Goal: Task Accomplishment & Management: Manage account settings

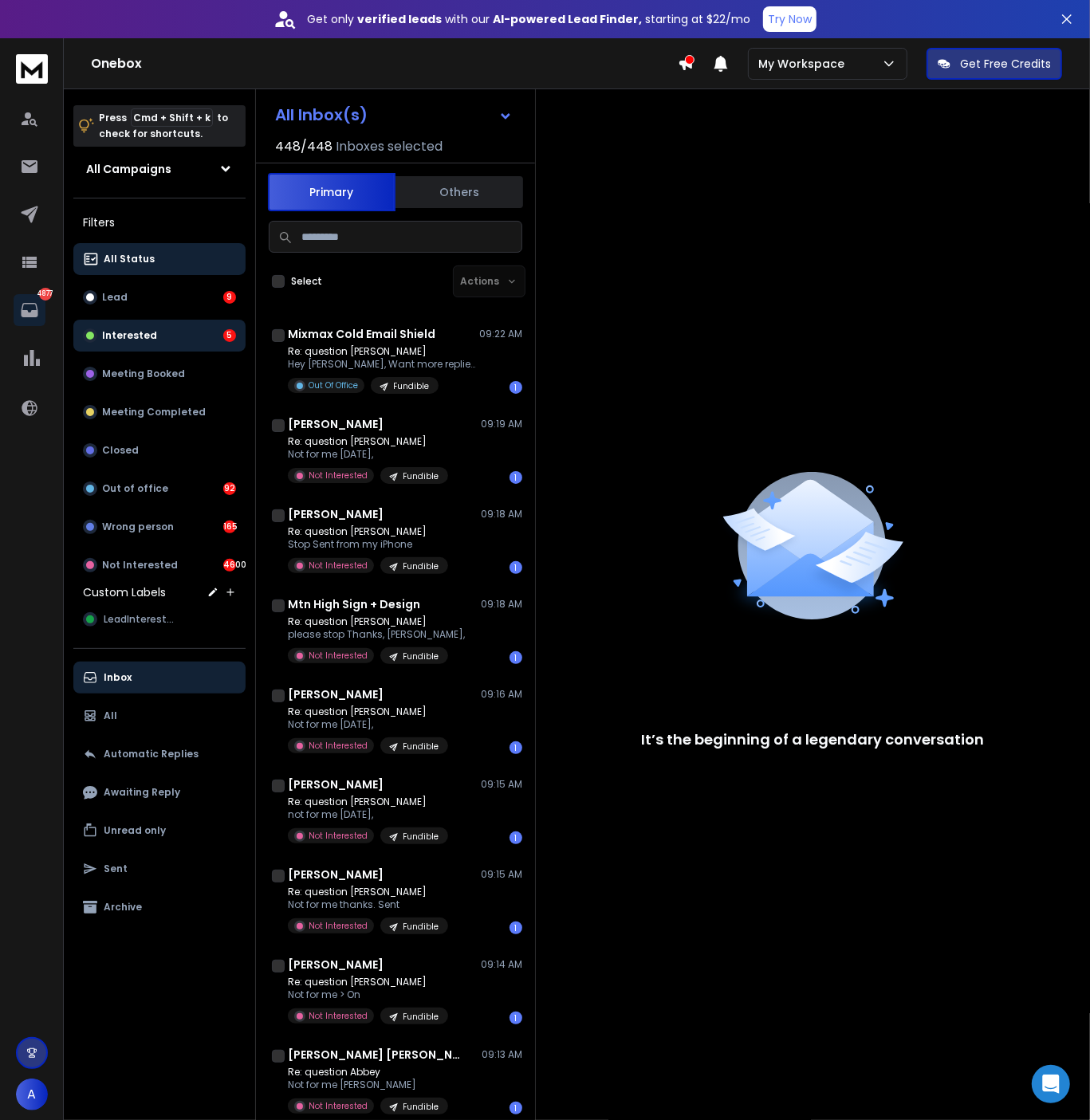
click at [160, 334] on button "Interested 5" at bounding box center [160, 335] width 172 height 32
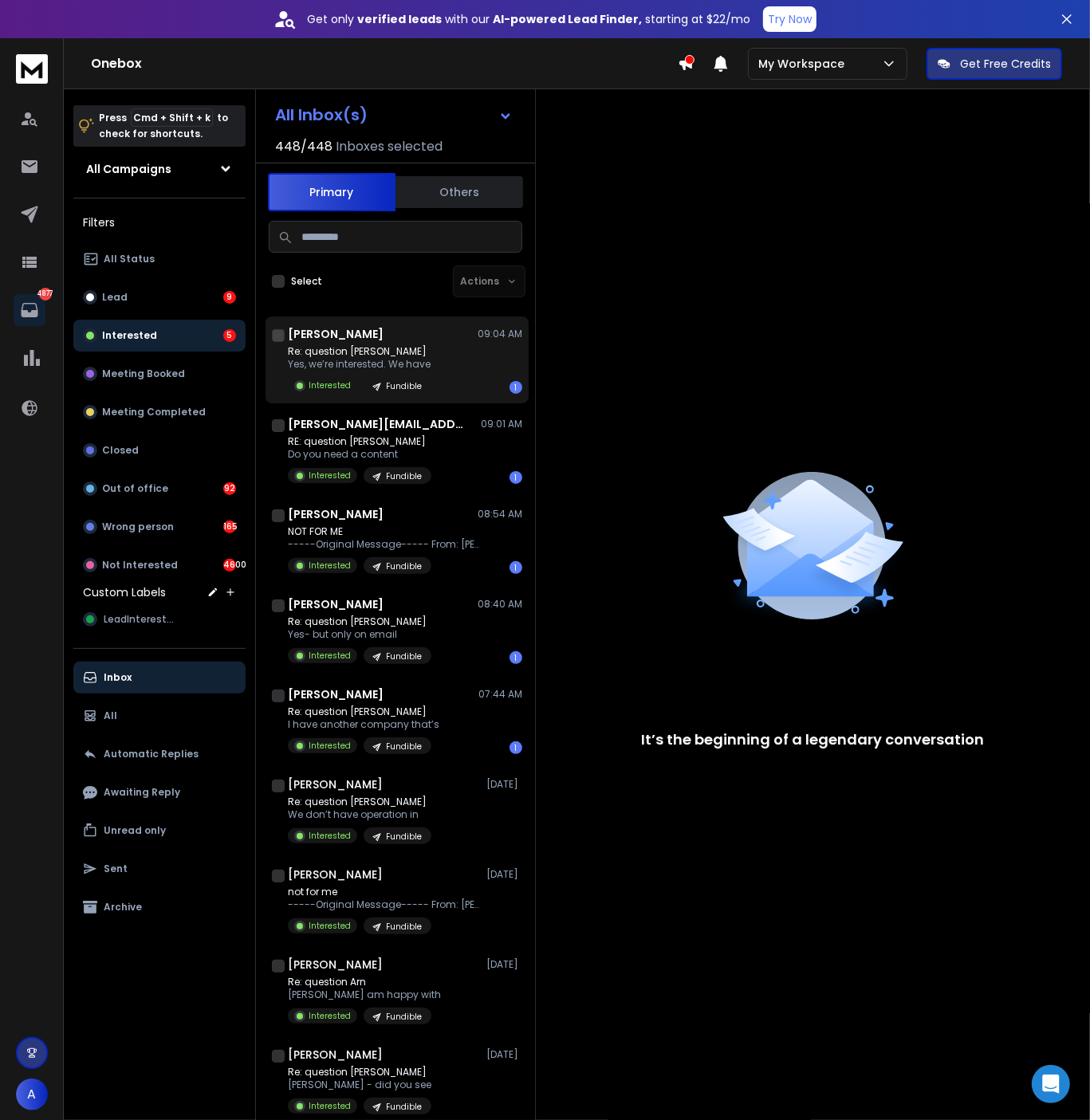
click at [455, 358] on div "Re: question [PERSON_NAME] Yes, we’re interested. We have Interested Fundible 1" at bounding box center [405, 370] width 234 height 49
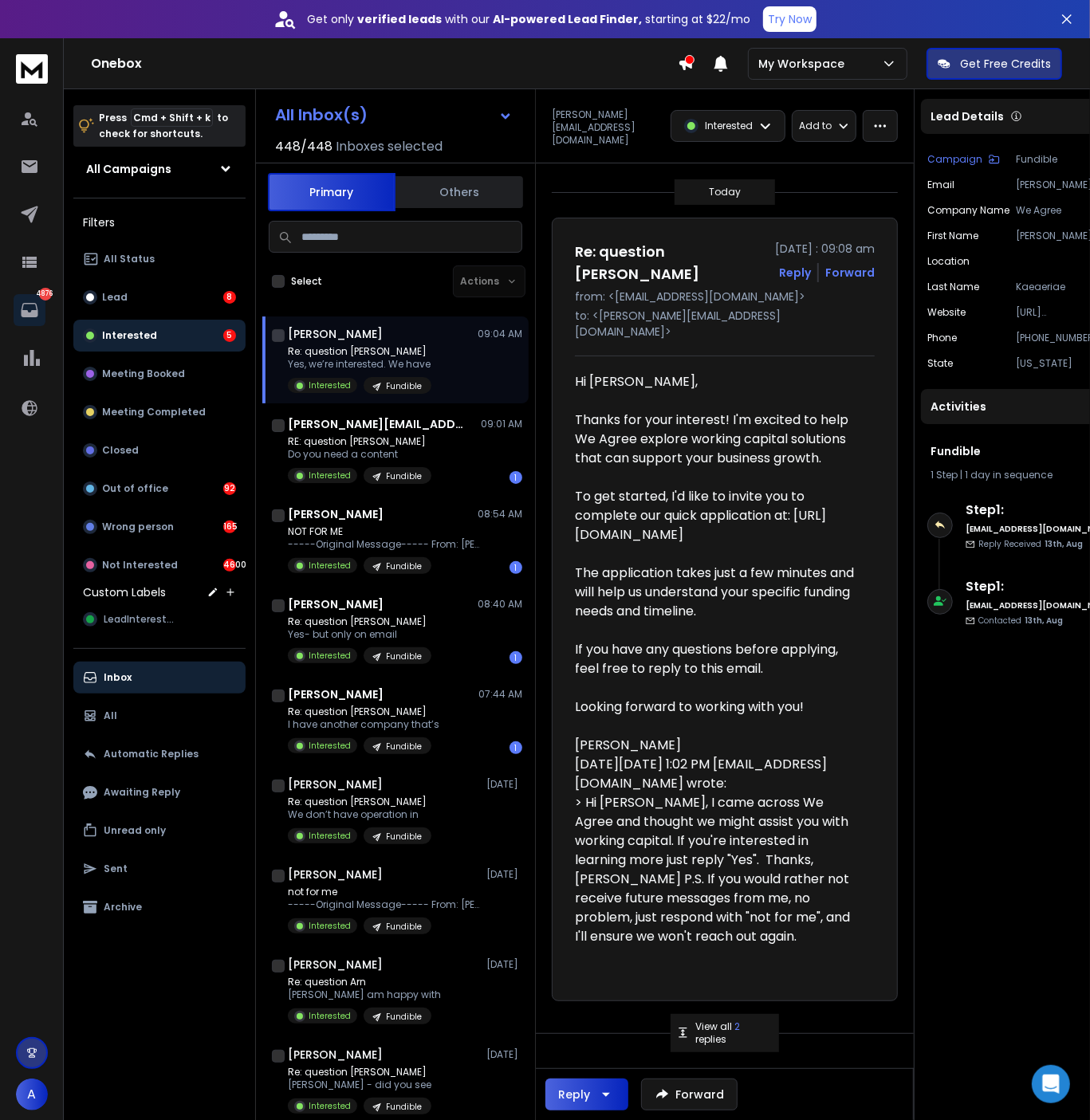
click at [744, 1013] on div "View all 2 replies" at bounding box center [726, 1032] width 109 height 38
click at [740, 1020] on p "Today" at bounding box center [725, 1026] width 32 height 13
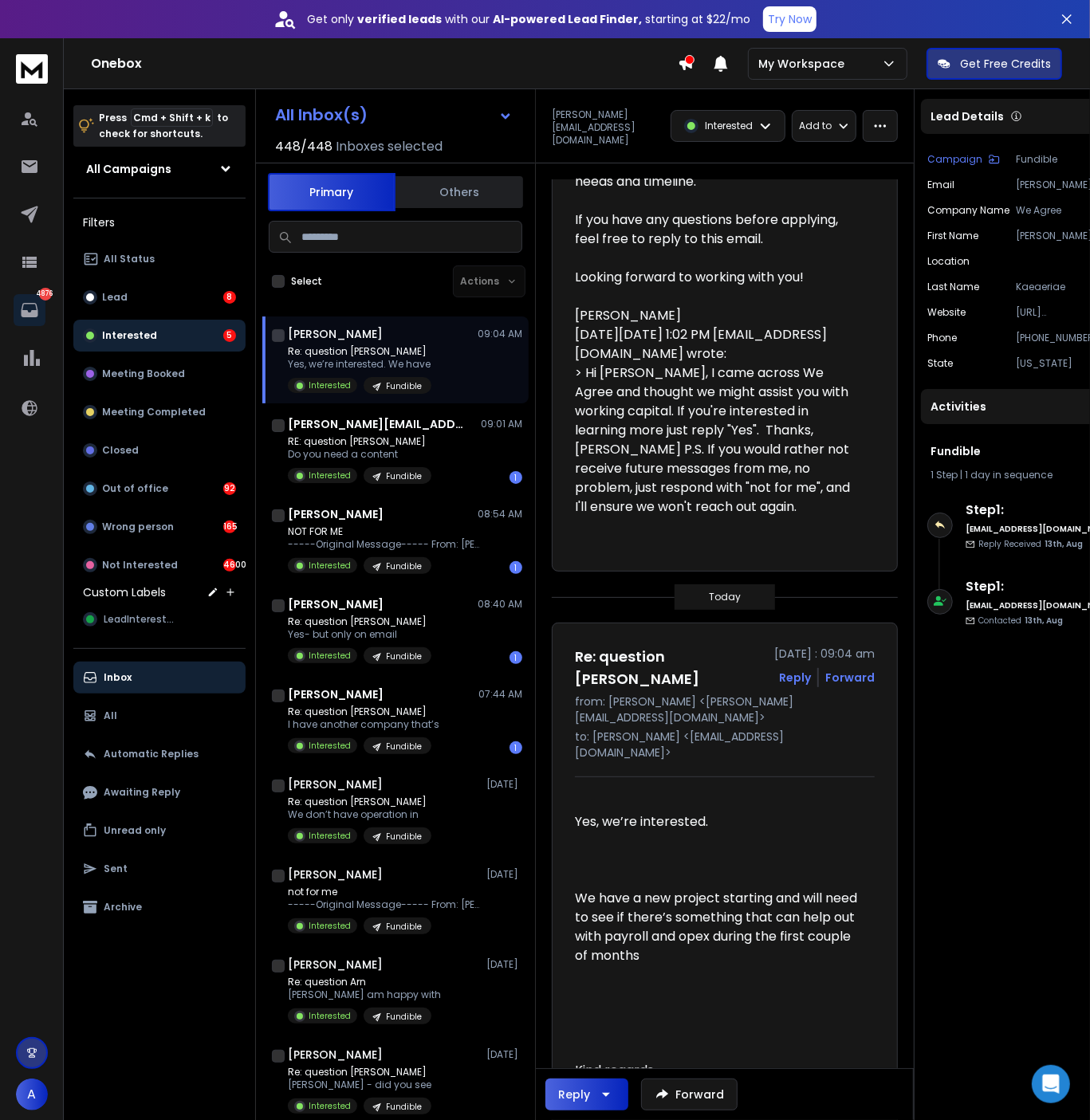
scroll to position [698, 0]
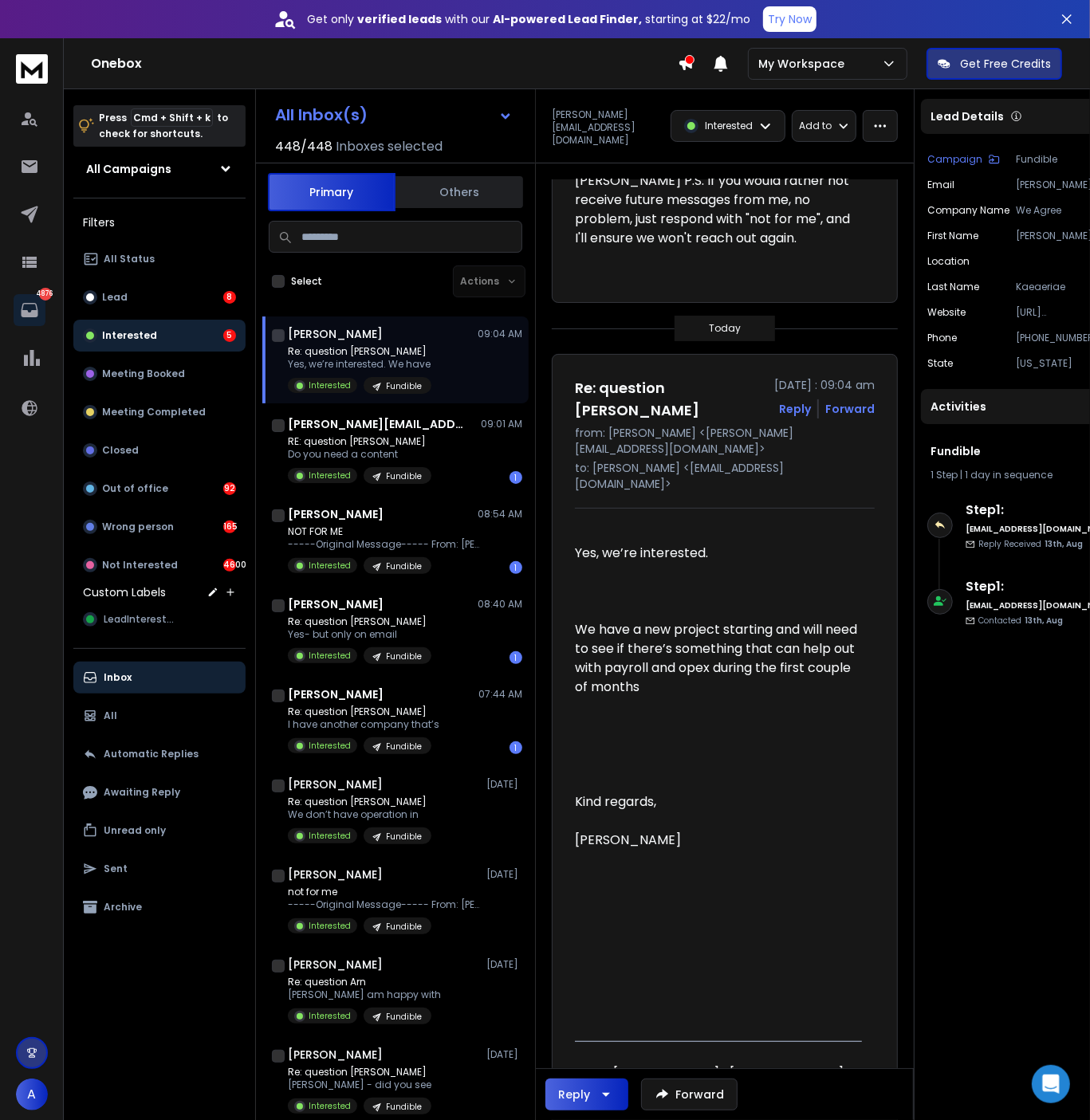
click at [766, 114] on div "Interested" at bounding box center [727, 126] width 113 height 30
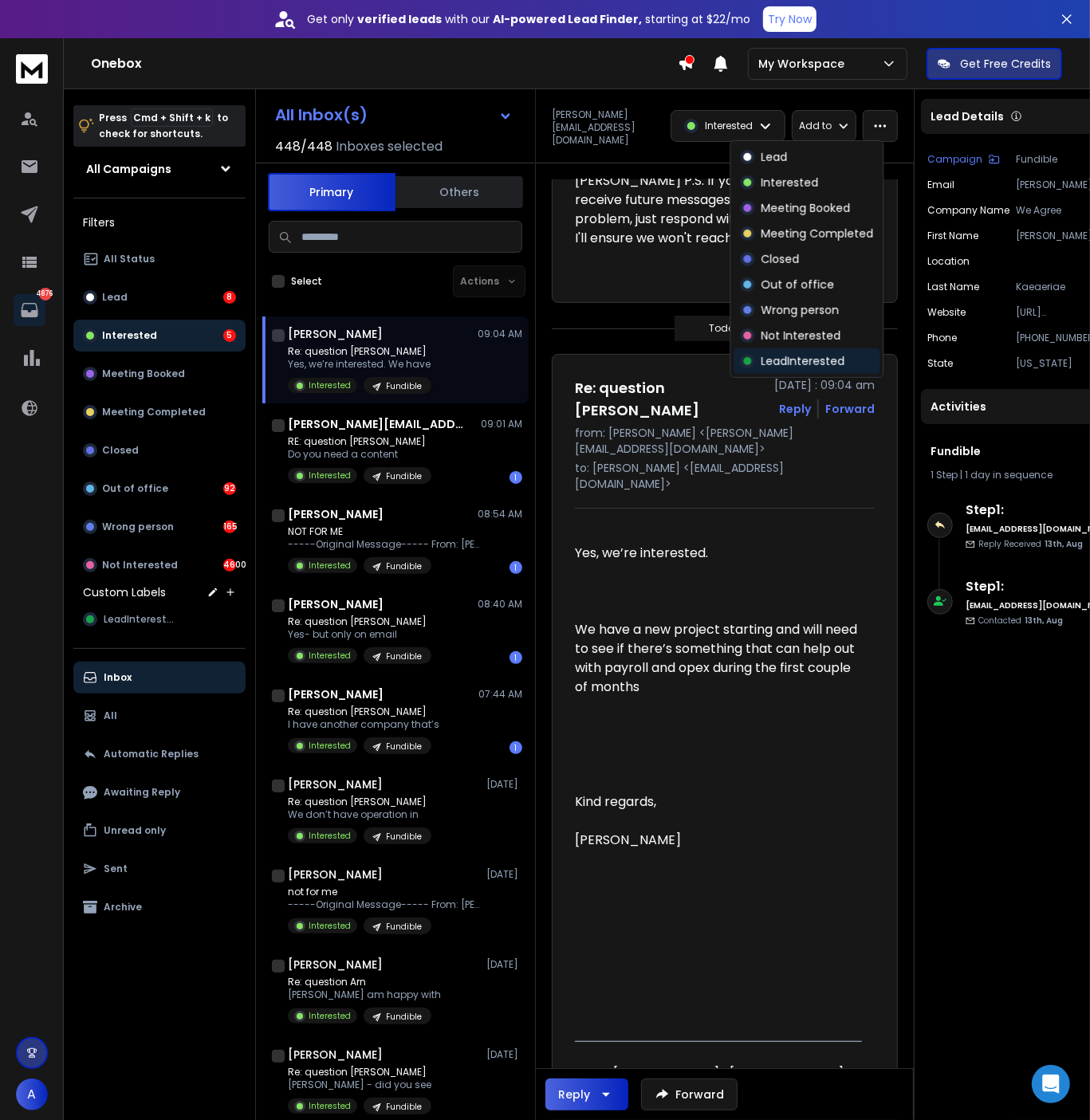
click at [785, 359] on p "LeadInterested" at bounding box center [802, 361] width 83 height 16
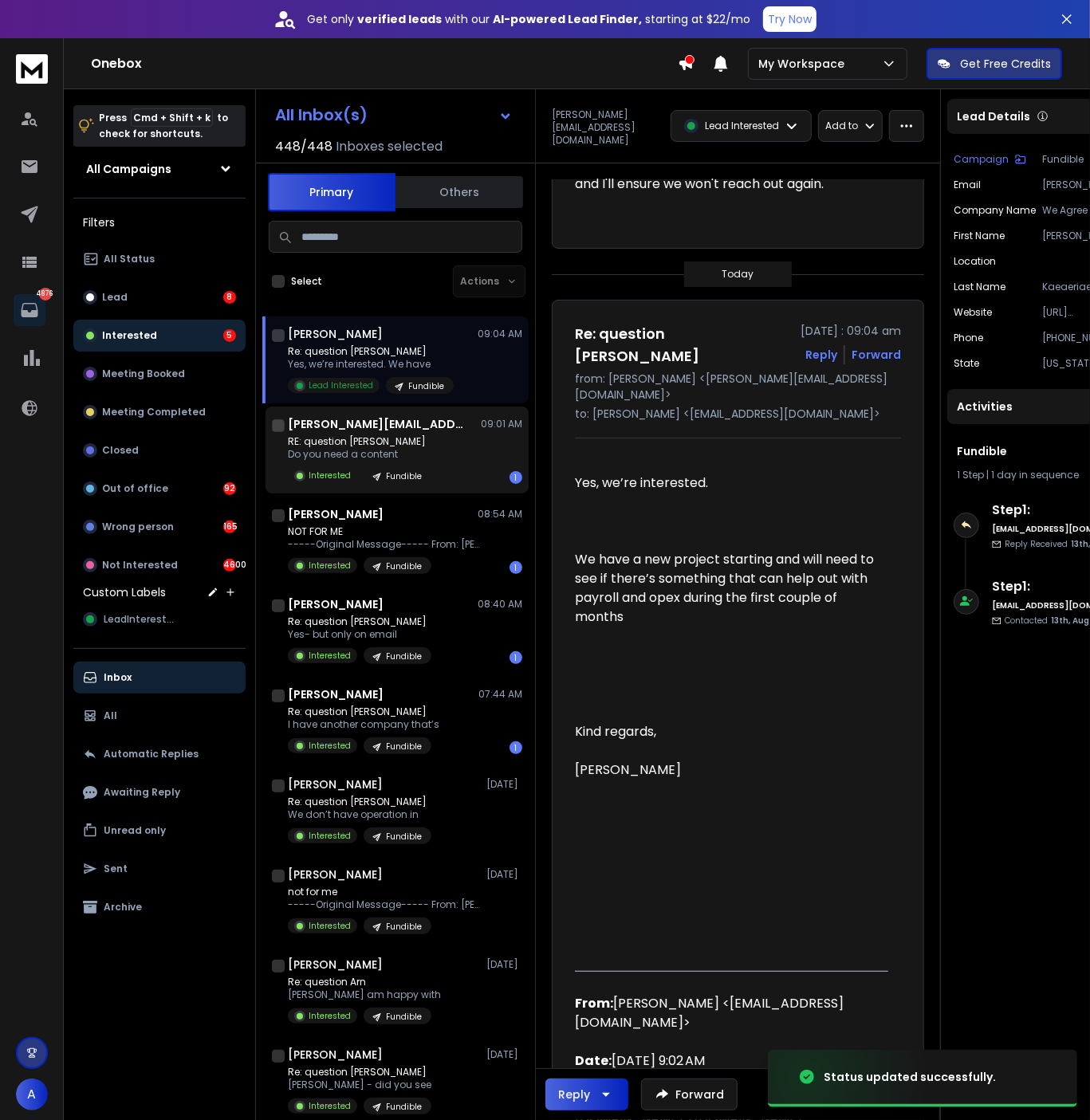
click at [415, 418] on h1 "[PERSON_NAME][EMAIL_ADDRESS][DOMAIN_NAME]" at bounding box center [376, 424] width 175 height 16
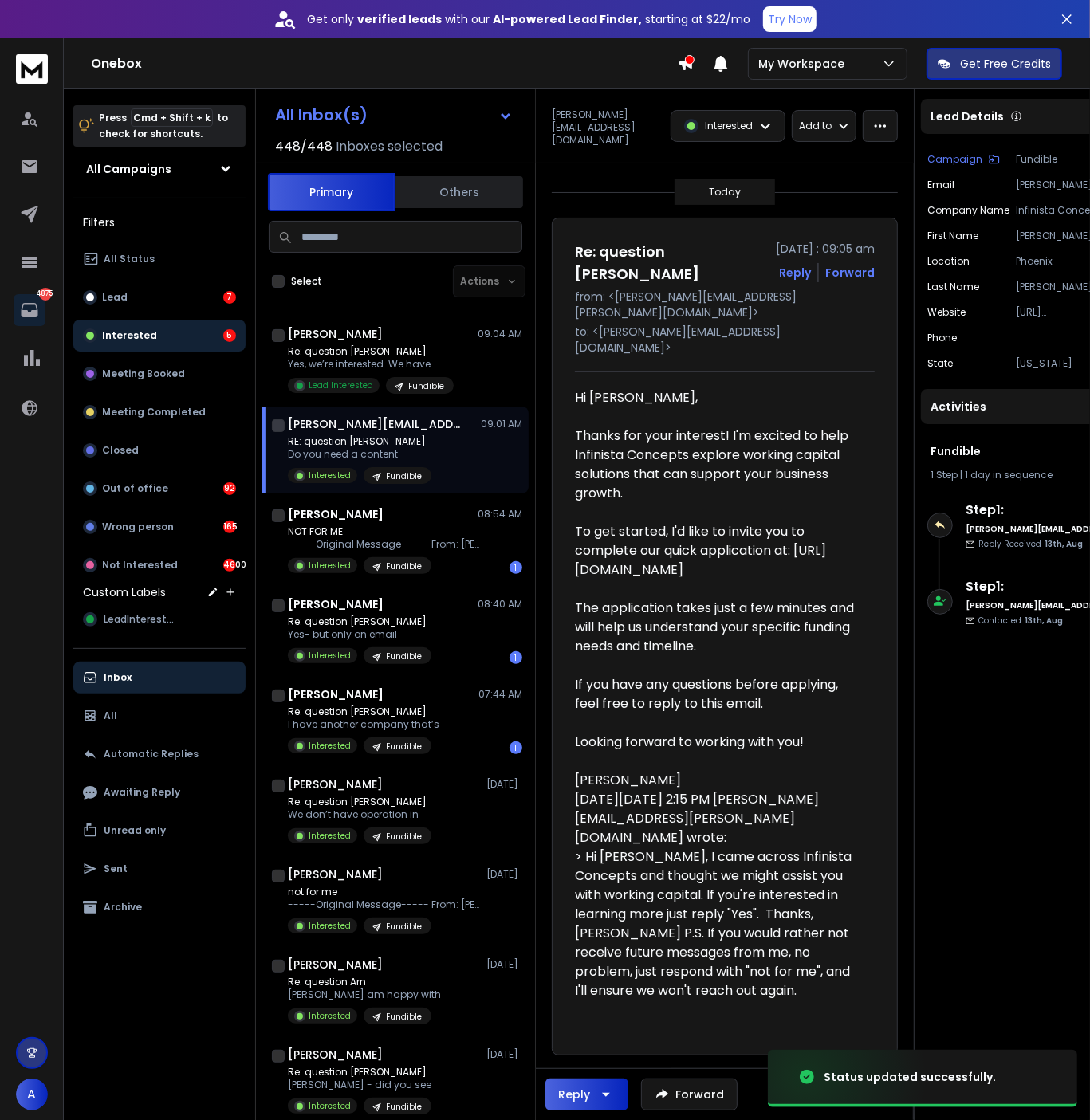
click at [744, 1074] on p "View all 2 replies" at bounding box center [733, 1086] width 77 height 25
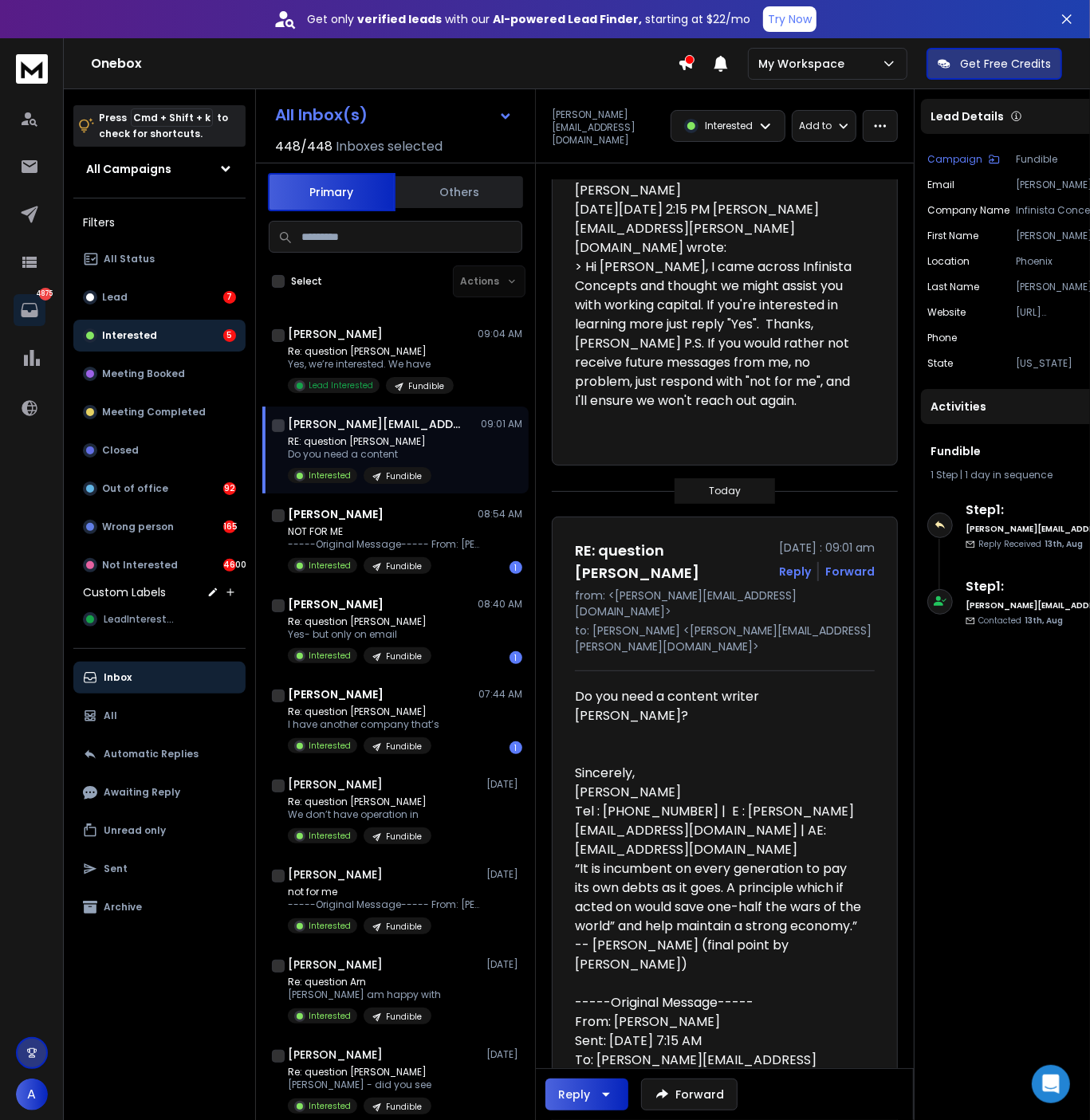
scroll to position [588, 0]
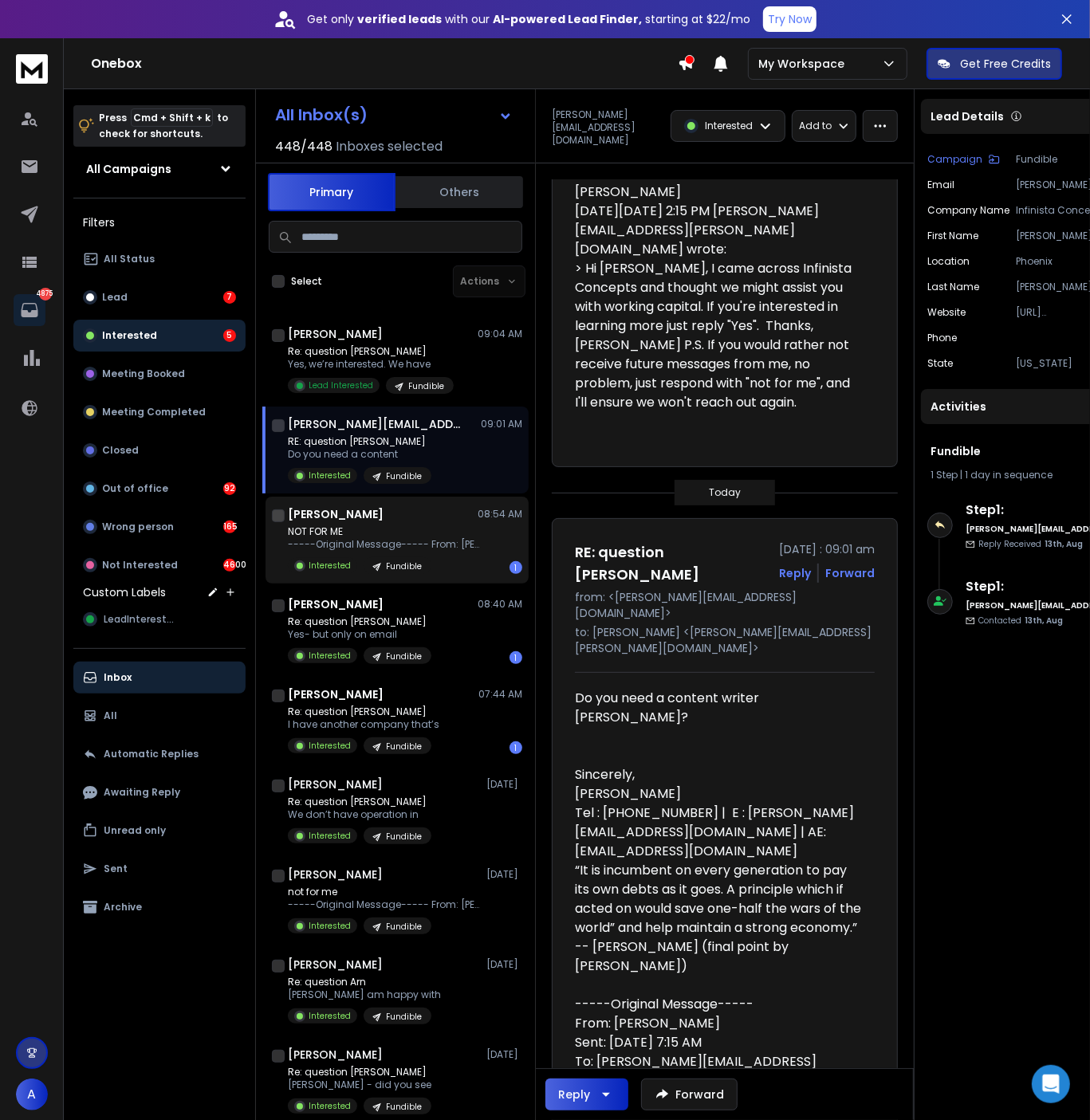
click at [350, 545] on p "-----Original Message----- From: [PERSON_NAME]" at bounding box center [384, 544] width 191 height 13
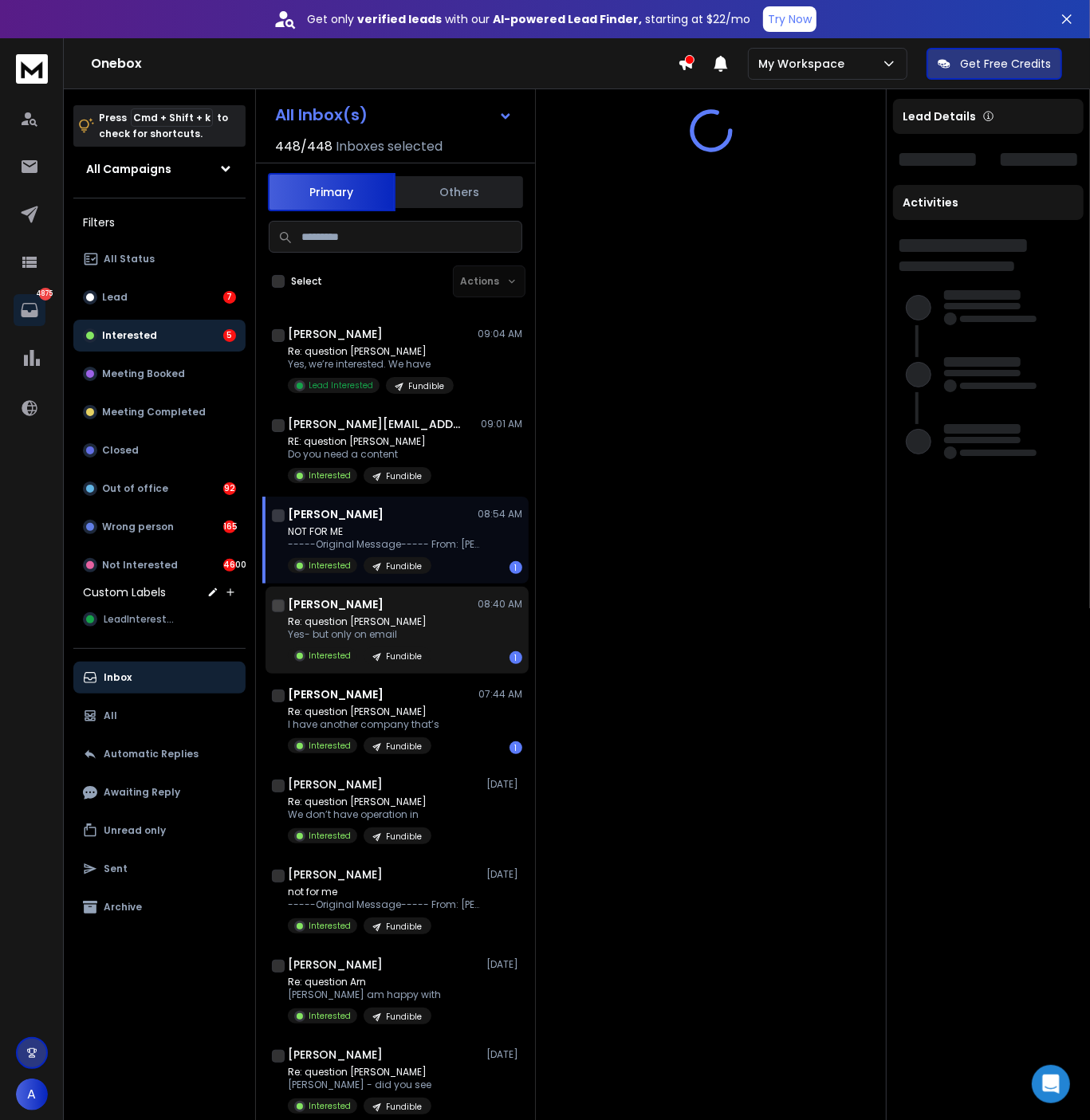
click at [372, 615] on p "Re: question [PERSON_NAME]" at bounding box center [359, 621] width 143 height 13
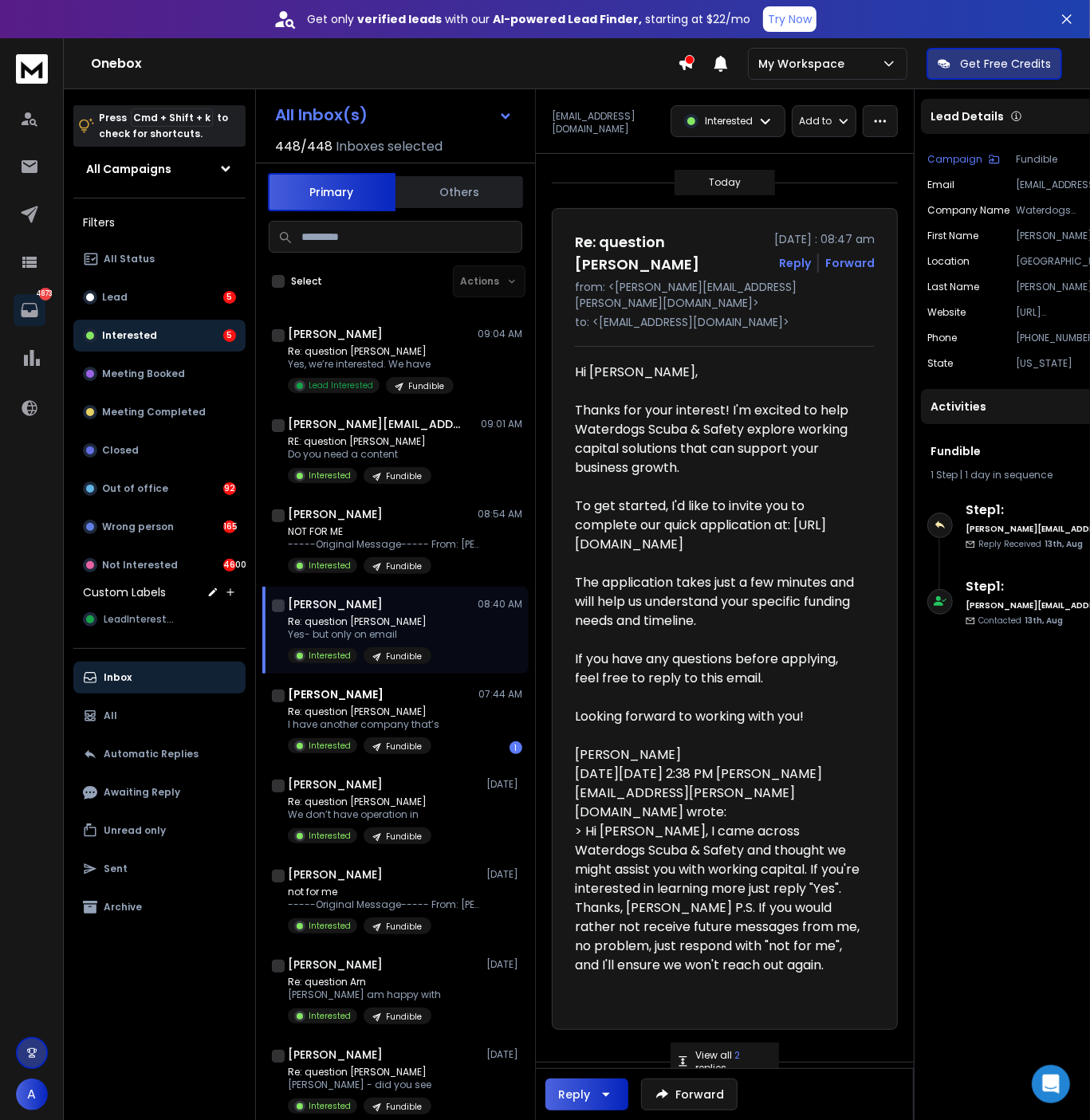
click at [739, 1048] on span "2" at bounding box center [737, 1055] width 5 height 14
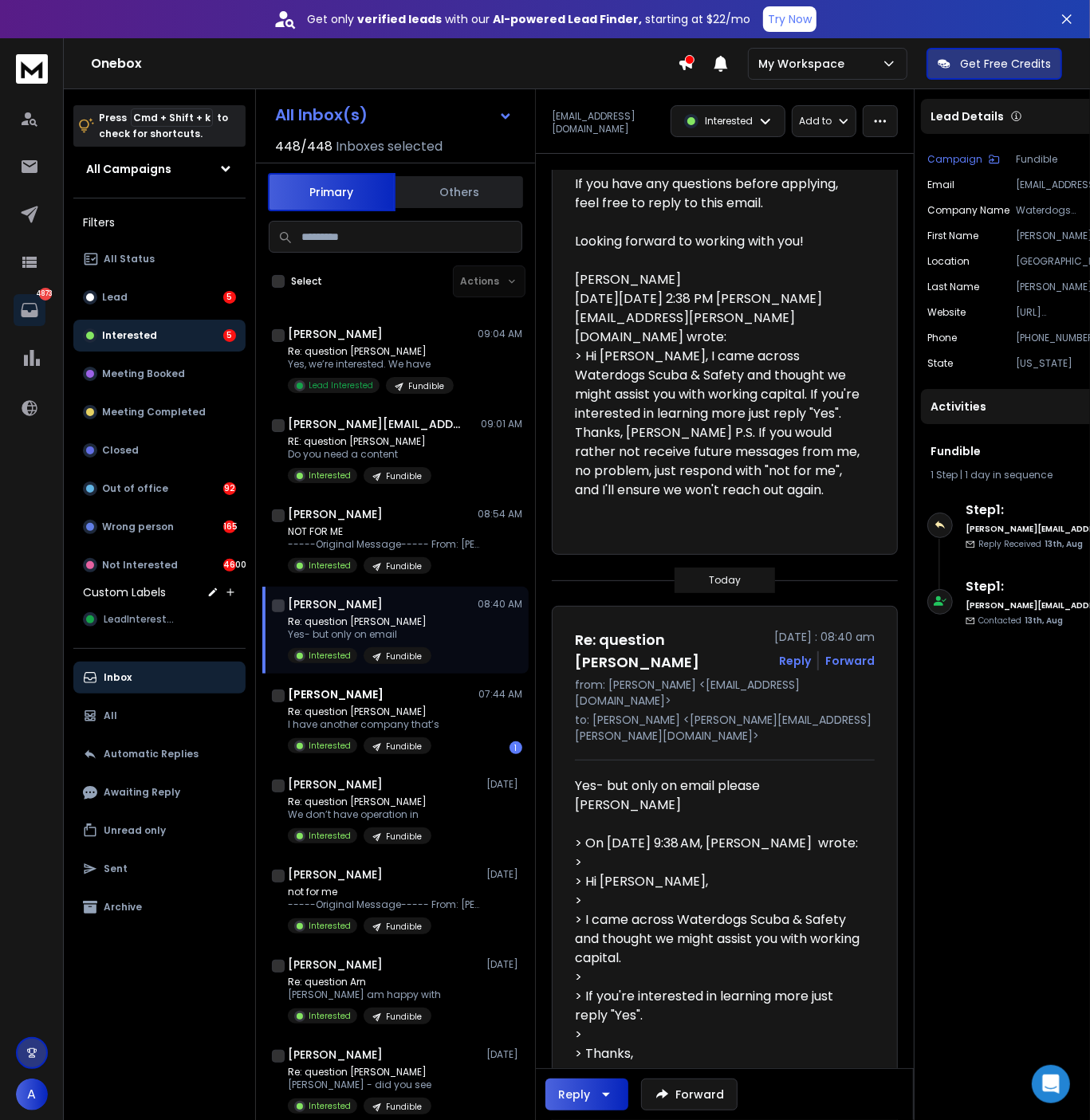
scroll to position [451, 0]
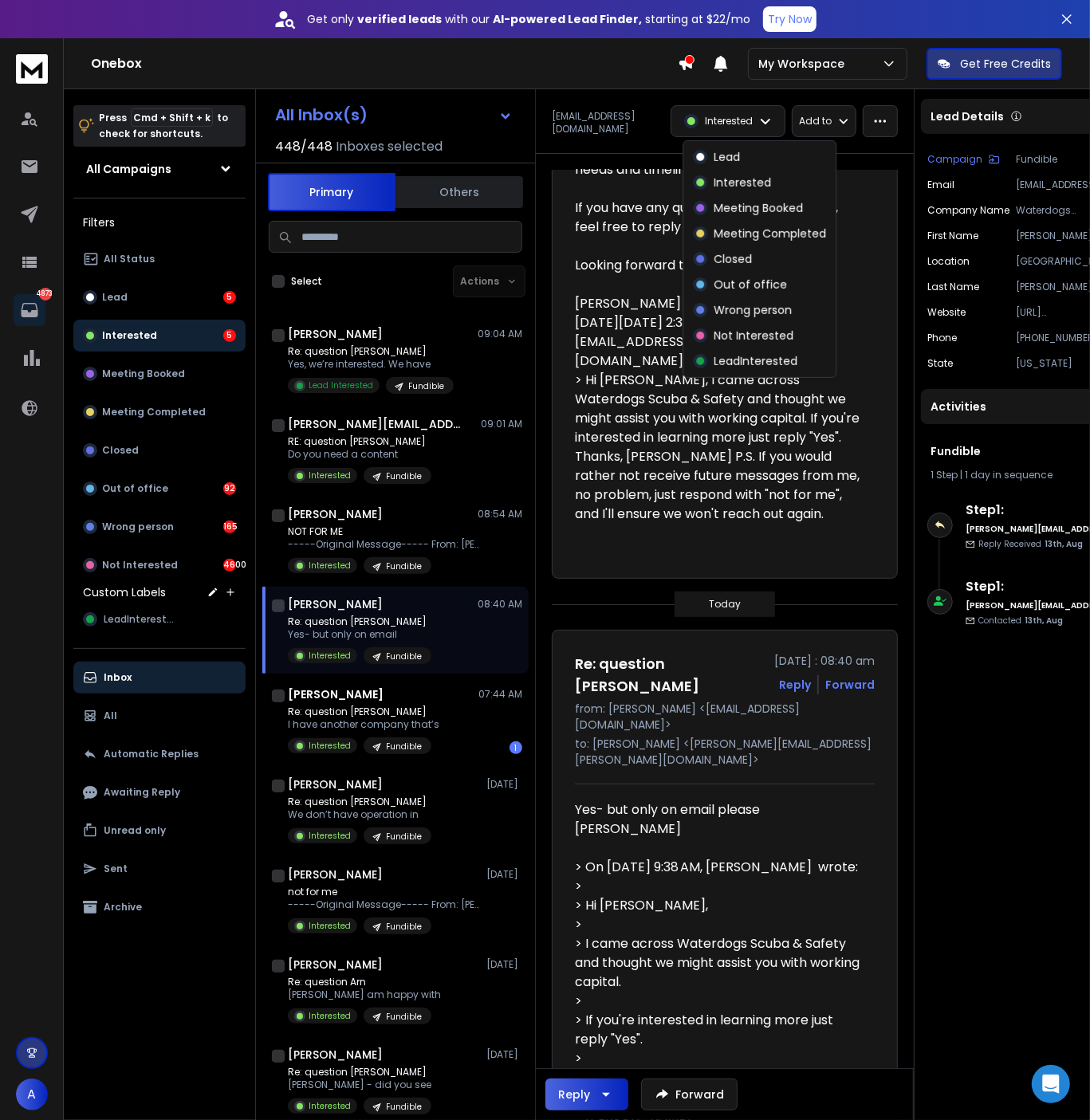
click at [752, 130] on div "Interested" at bounding box center [727, 121] width 113 height 30
click at [750, 360] on p "LeadInterested" at bounding box center [755, 361] width 83 height 16
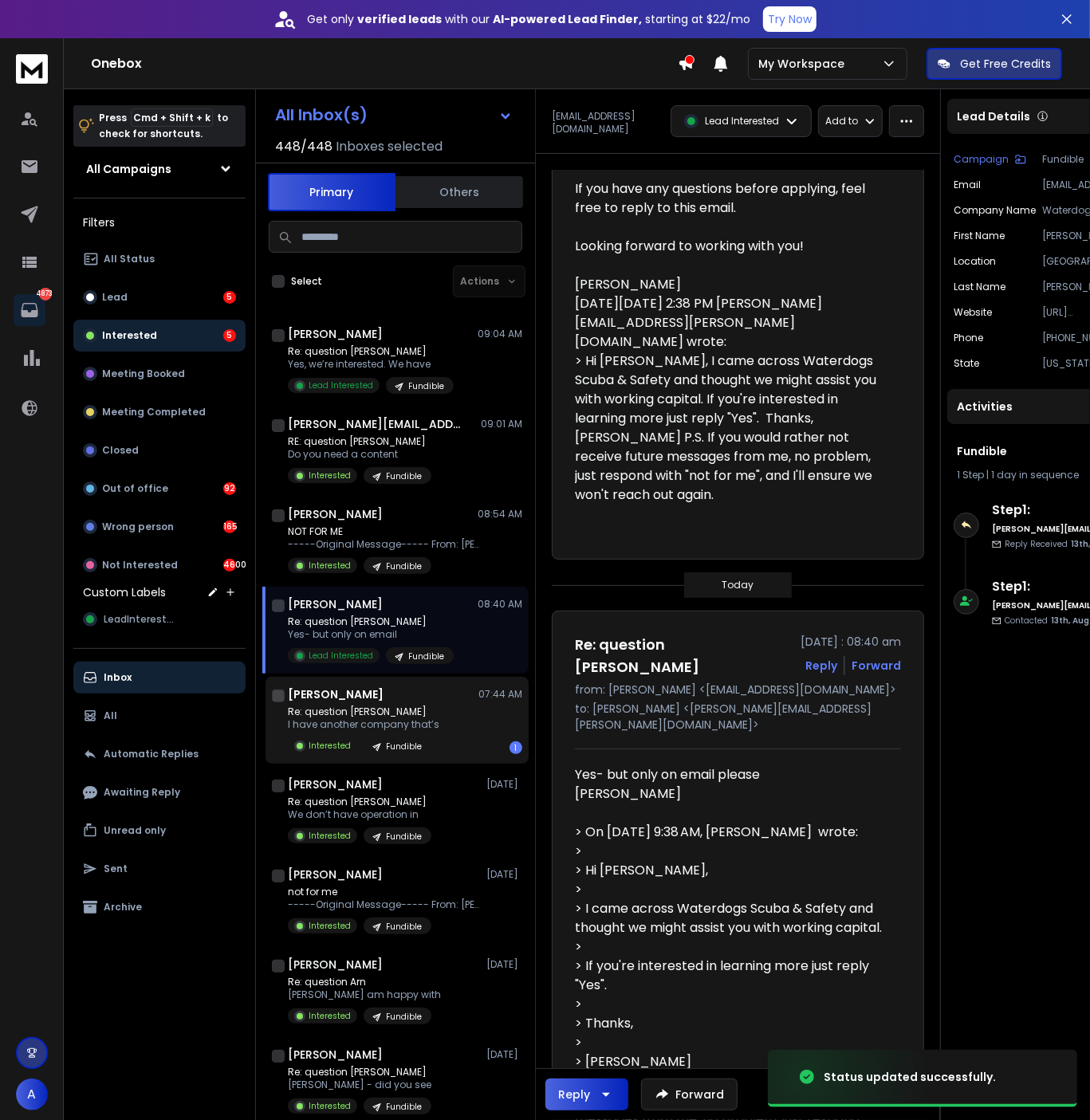
click at [435, 693] on div "[PERSON_NAME] 07:44 AM" at bounding box center [405, 694] width 234 height 16
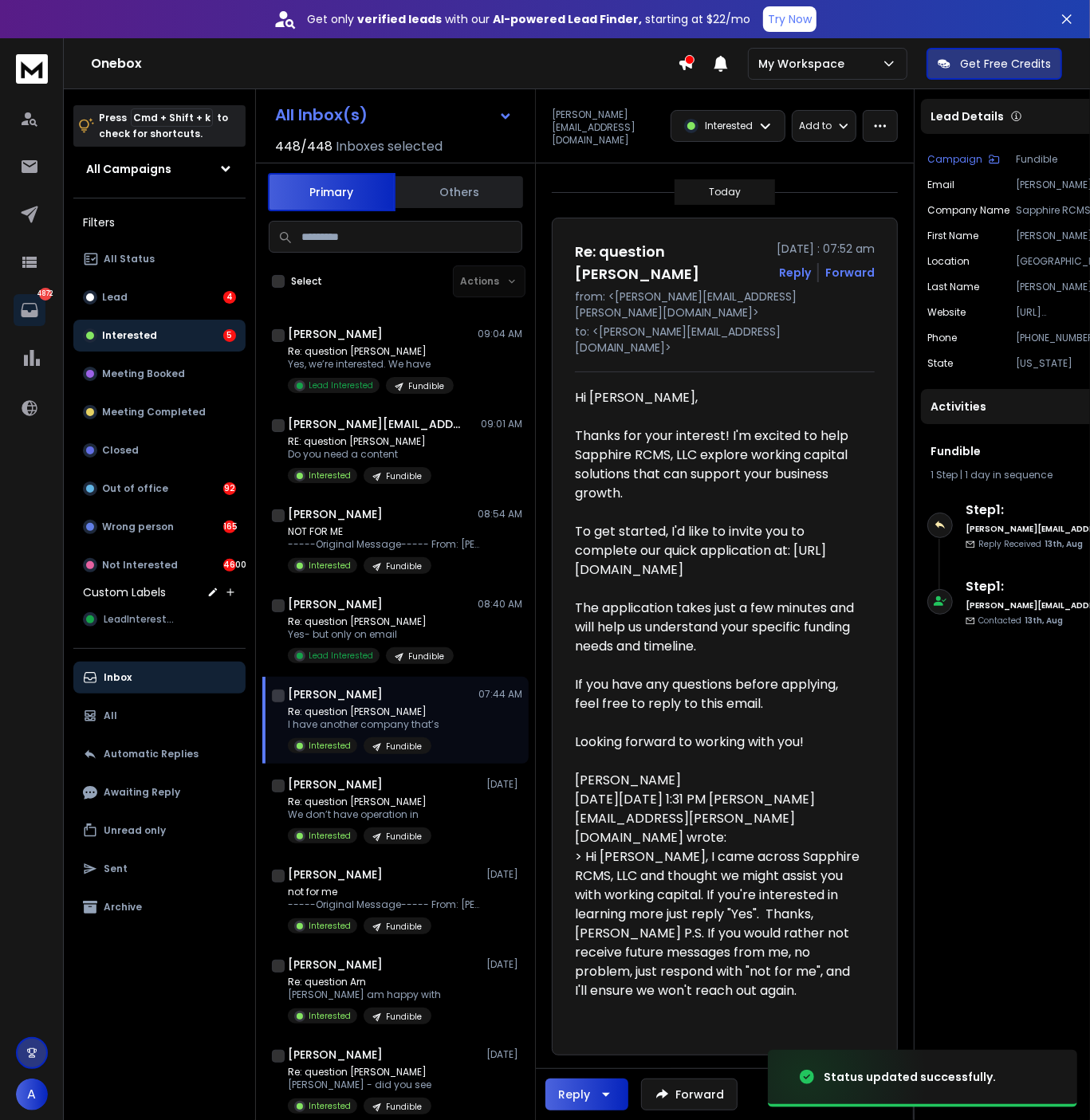
scroll to position [10, 0]
click at [739, 1073] on span "2" at bounding box center [737, 1080] width 5 height 14
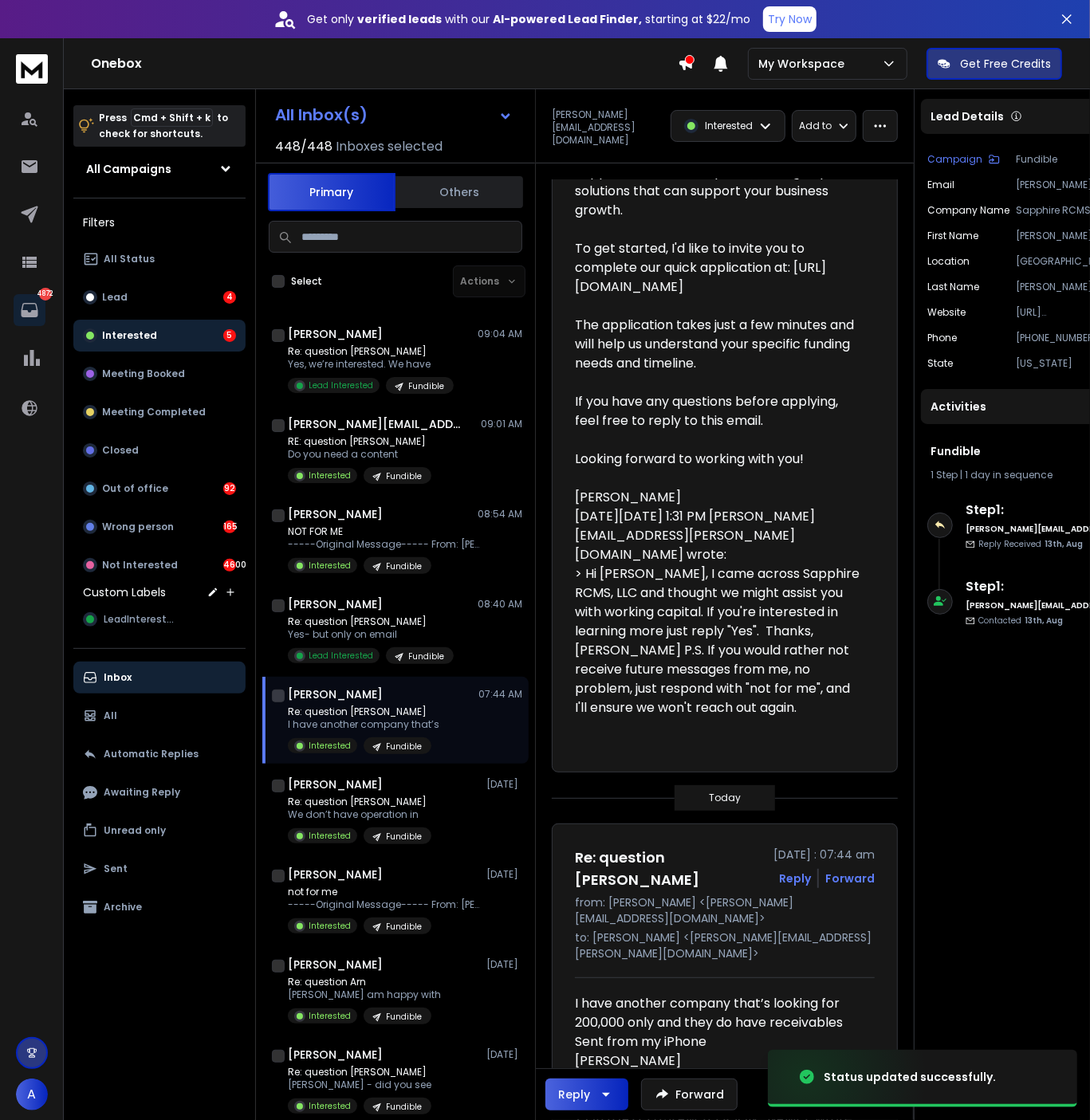
scroll to position [483, 0]
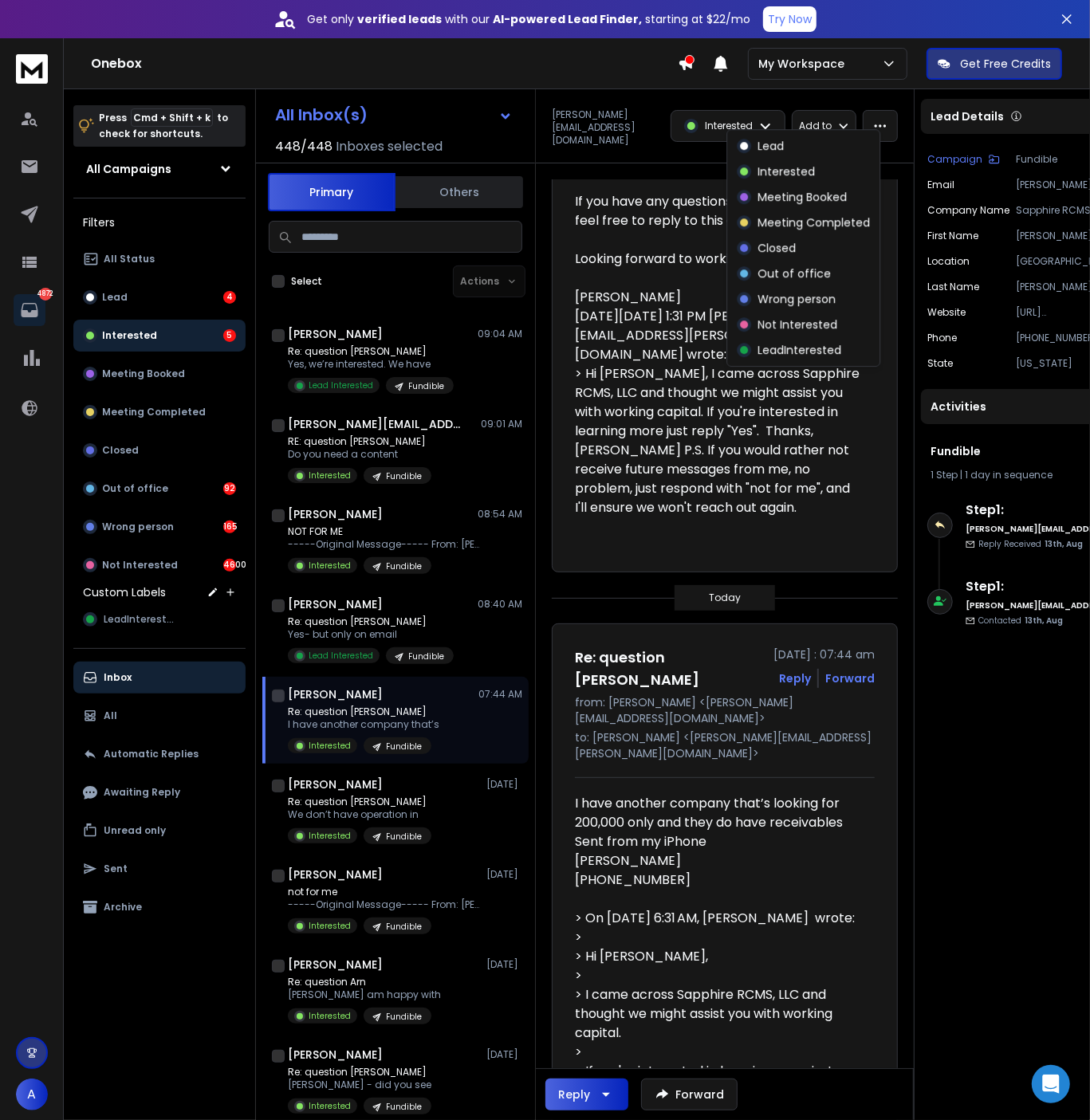
click at [752, 120] on p "Interested" at bounding box center [728, 126] width 48 height 13
click at [804, 344] on p "LeadInterested" at bounding box center [799, 350] width 83 height 16
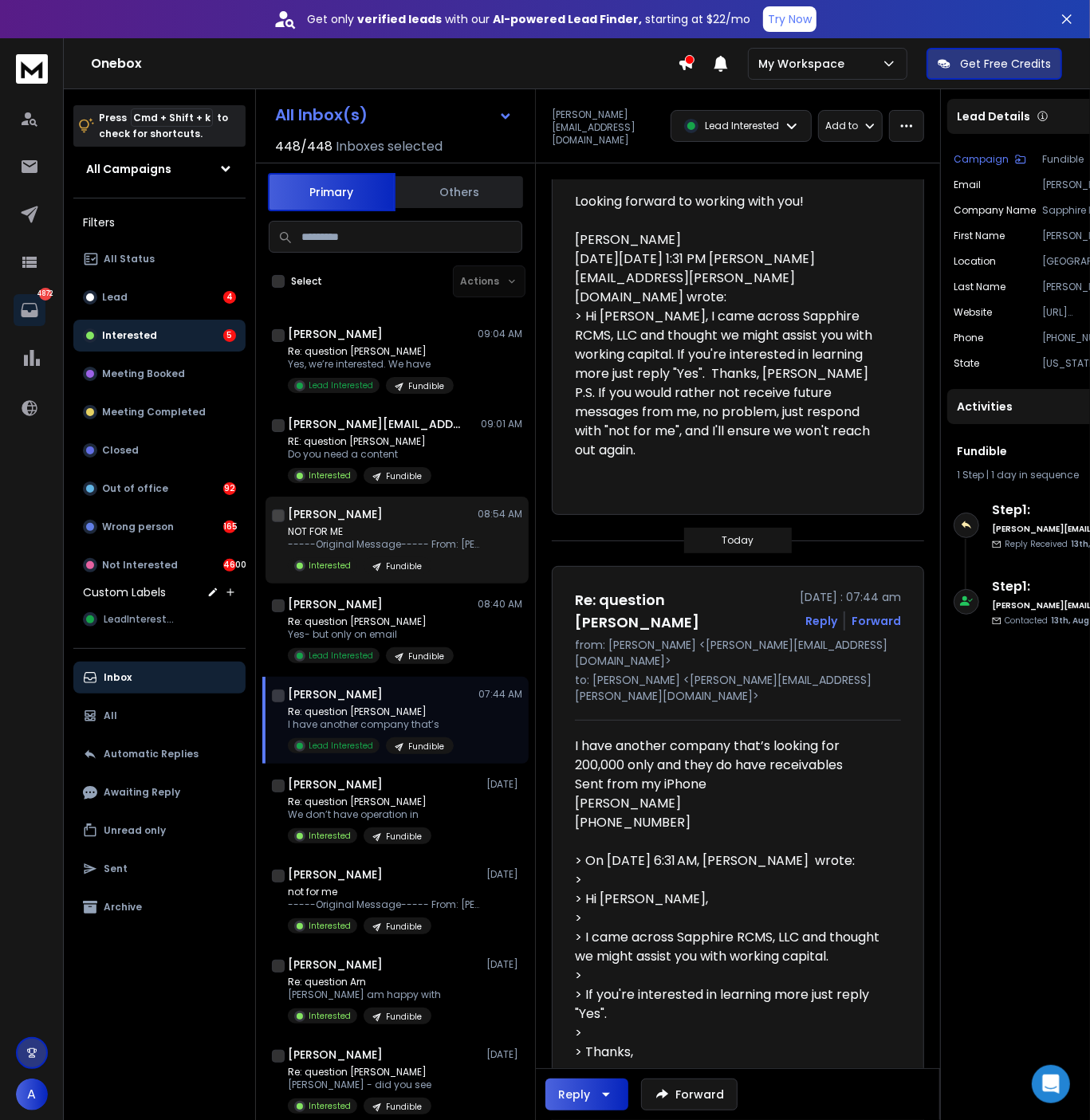
click at [410, 538] on p "-----Original Message----- From: [PERSON_NAME]" at bounding box center [384, 544] width 191 height 13
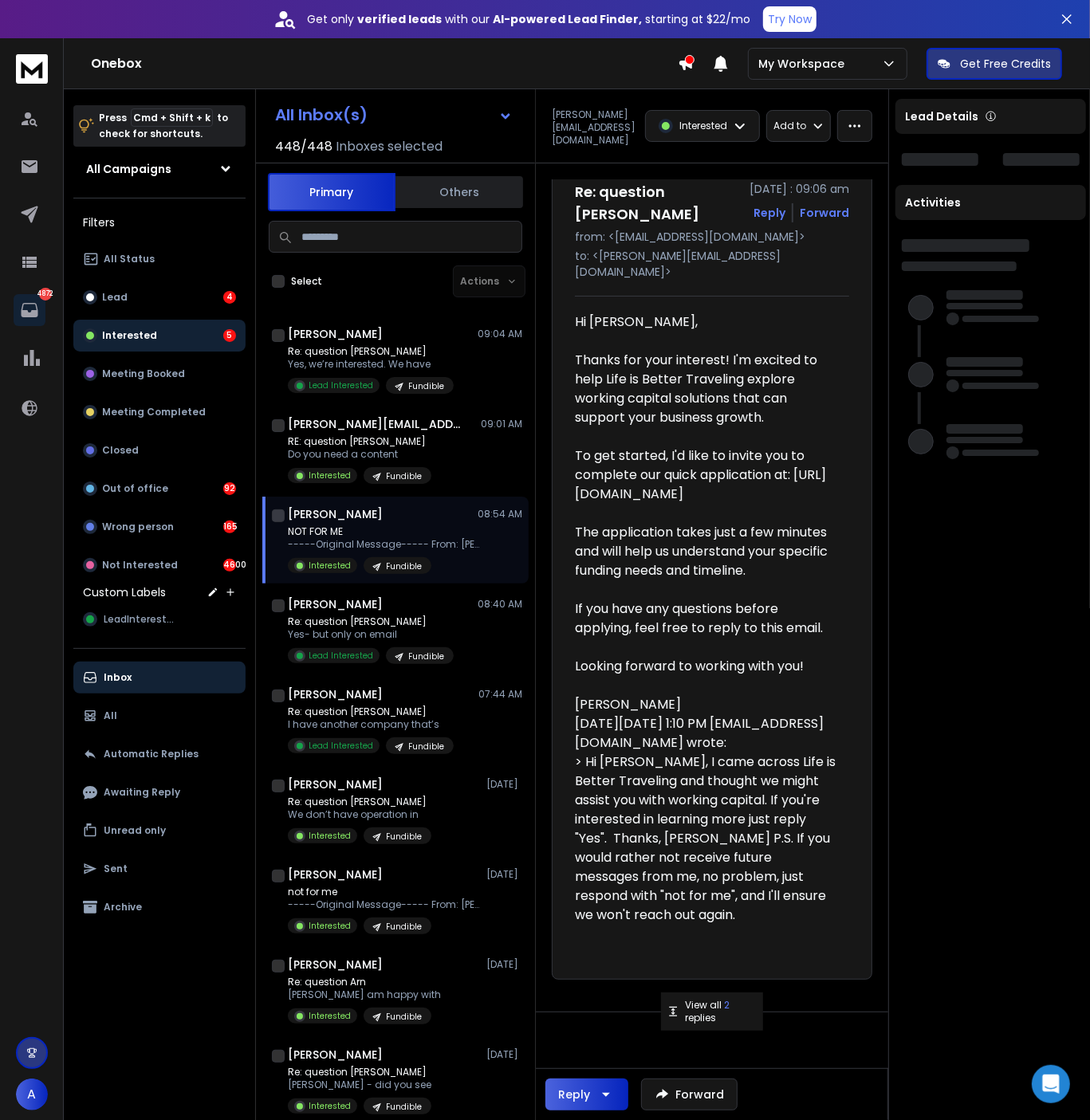
scroll to position [0, 0]
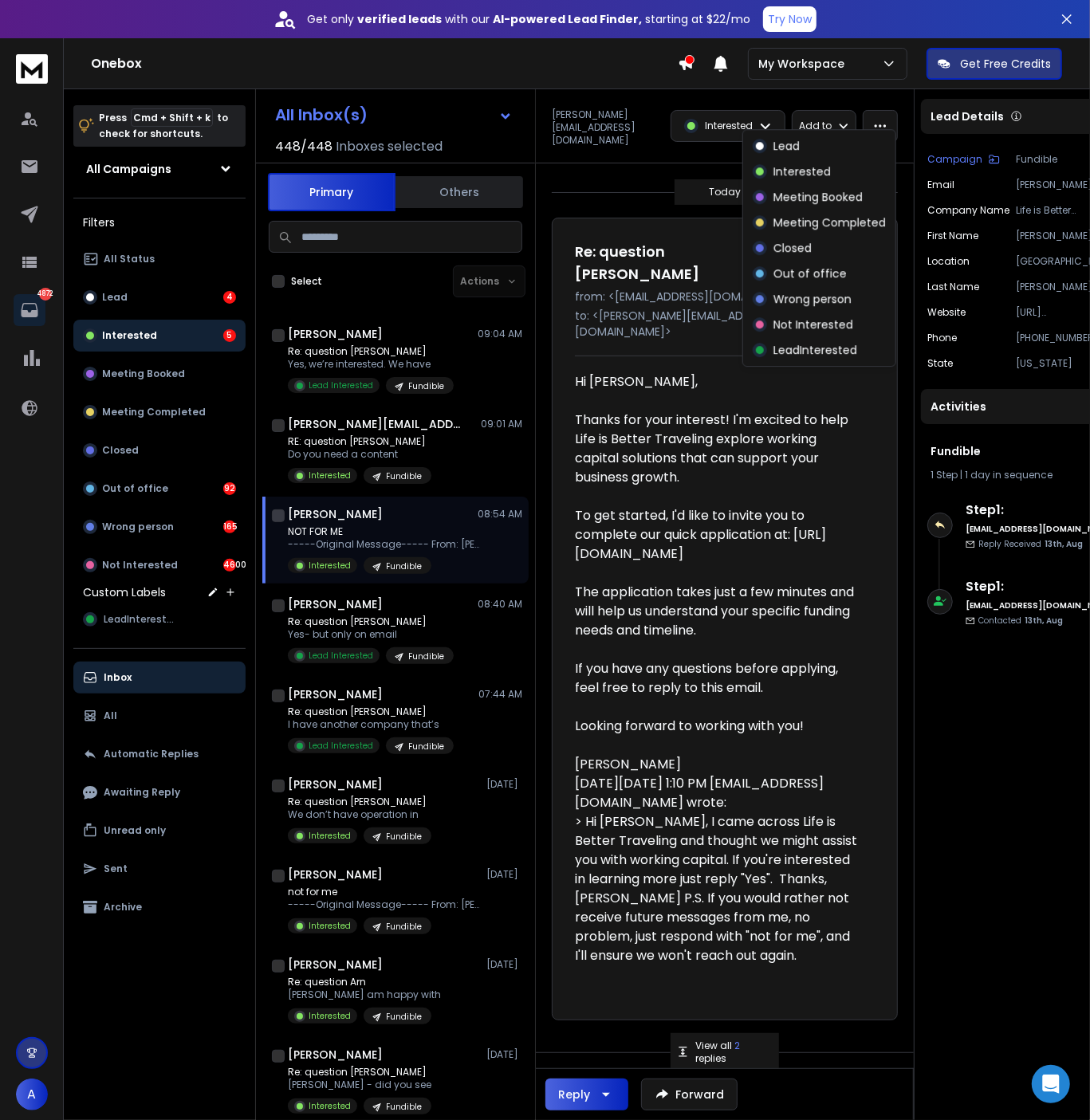
click at [752, 120] on p "Interested" at bounding box center [728, 126] width 48 height 13
click at [800, 331] on p "Not Interested" at bounding box center [813, 324] width 80 height 16
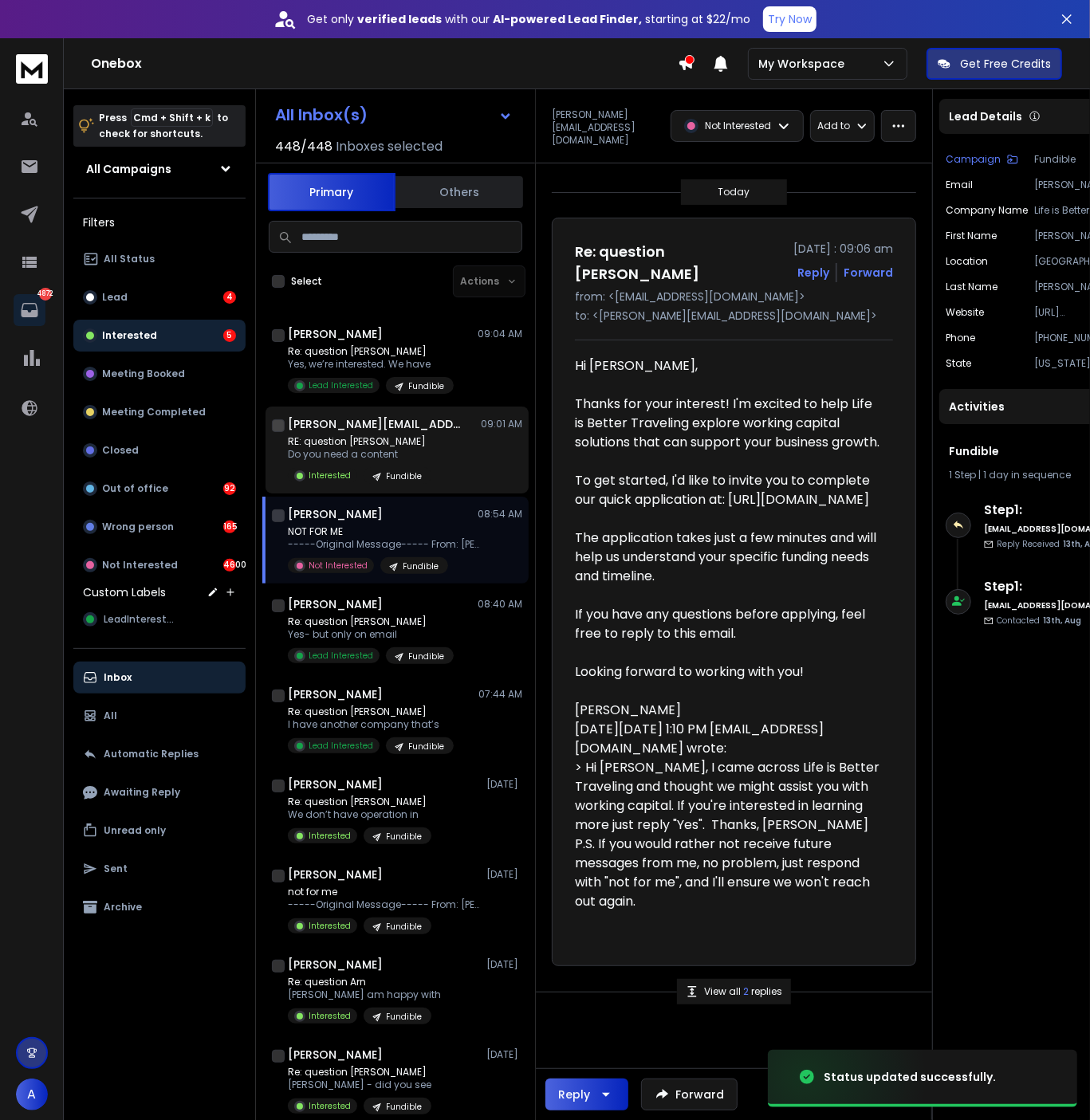
click at [446, 444] on div "RE: question [PERSON_NAME] Do you need a content Interested Fundible" at bounding box center [405, 460] width 234 height 49
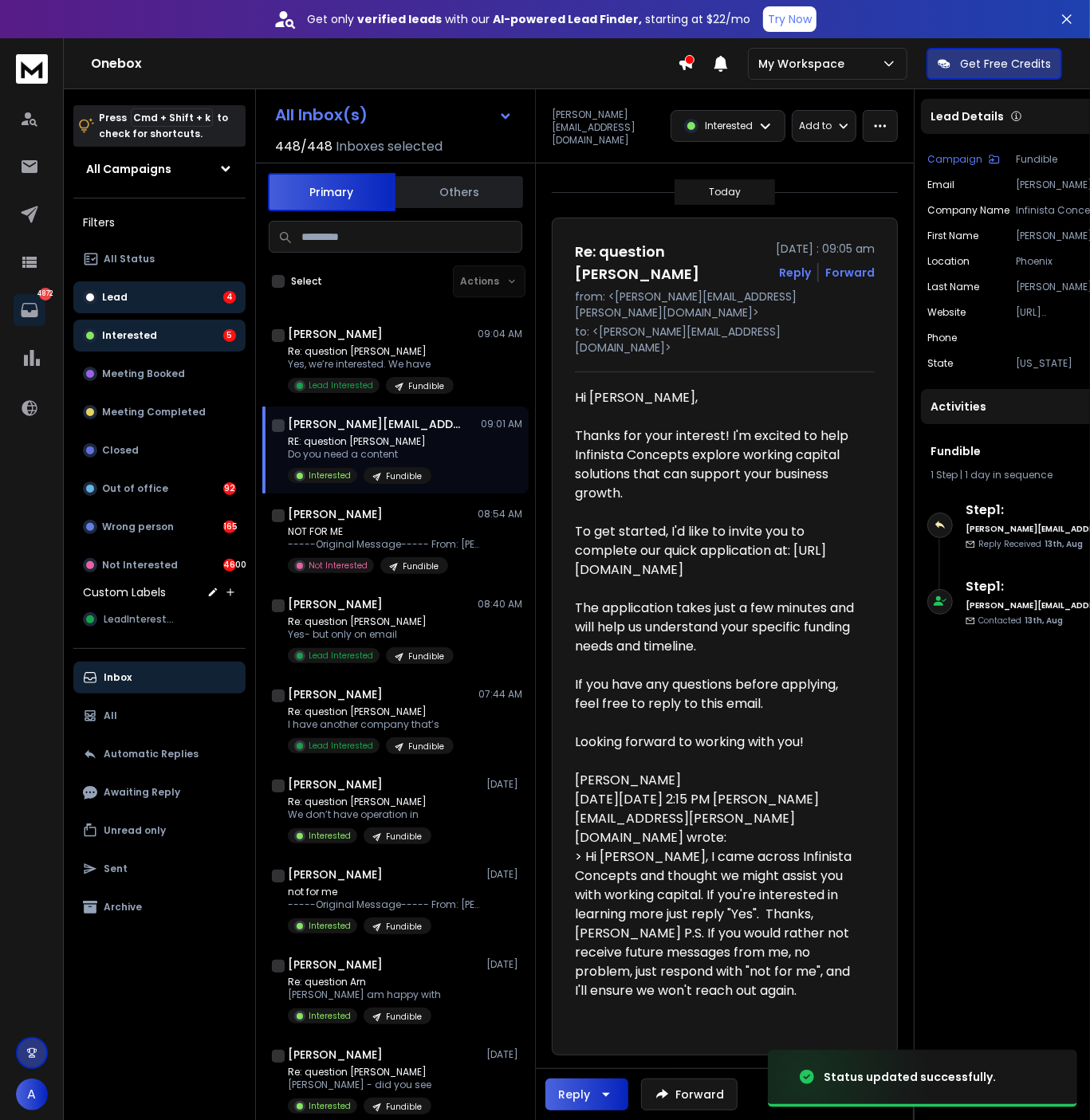
click at [152, 311] on button "Lead 4" at bounding box center [160, 297] width 172 height 32
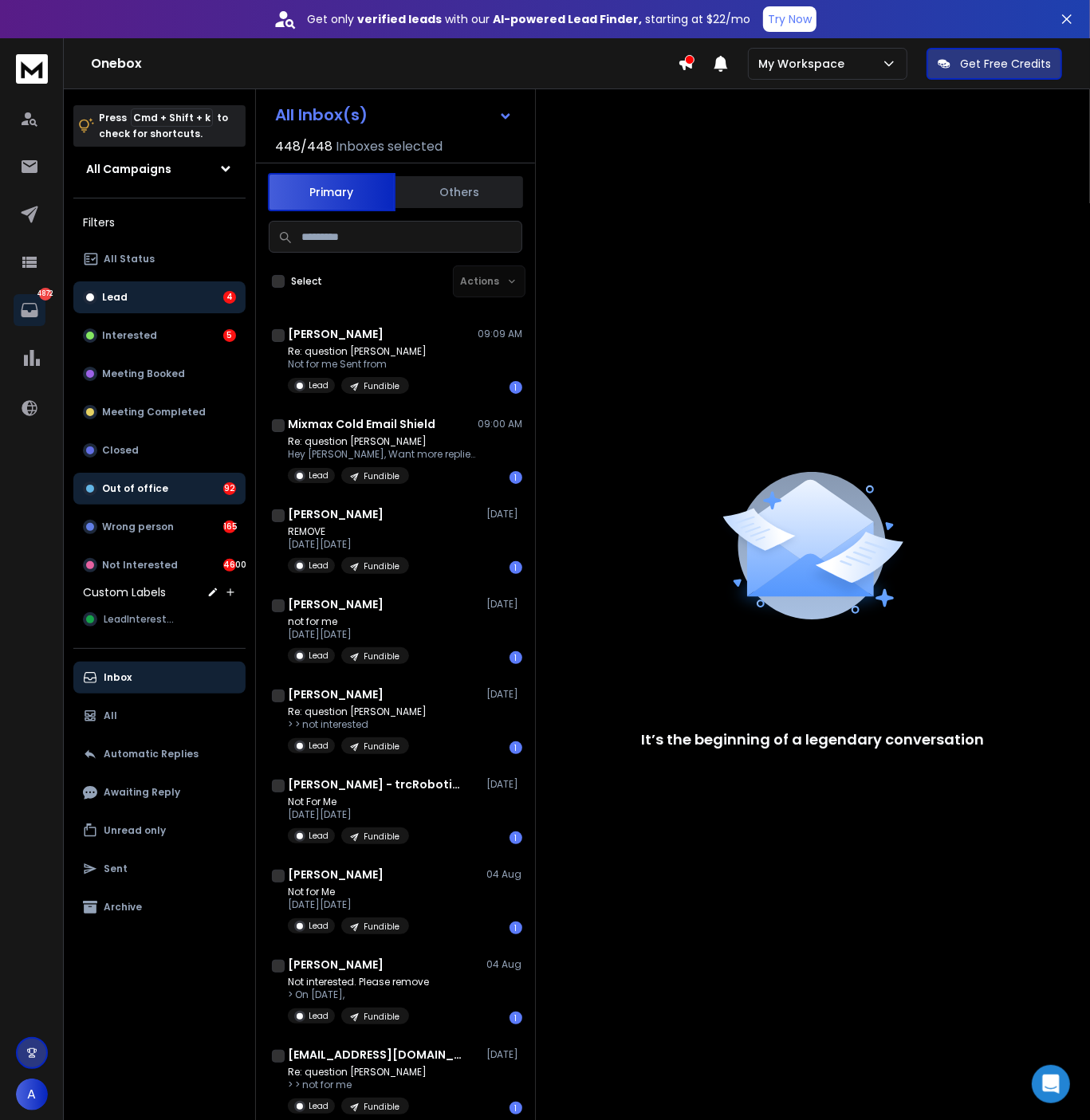
click at [148, 493] on p "Out of office" at bounding box center [135, 488] width 66 height 13
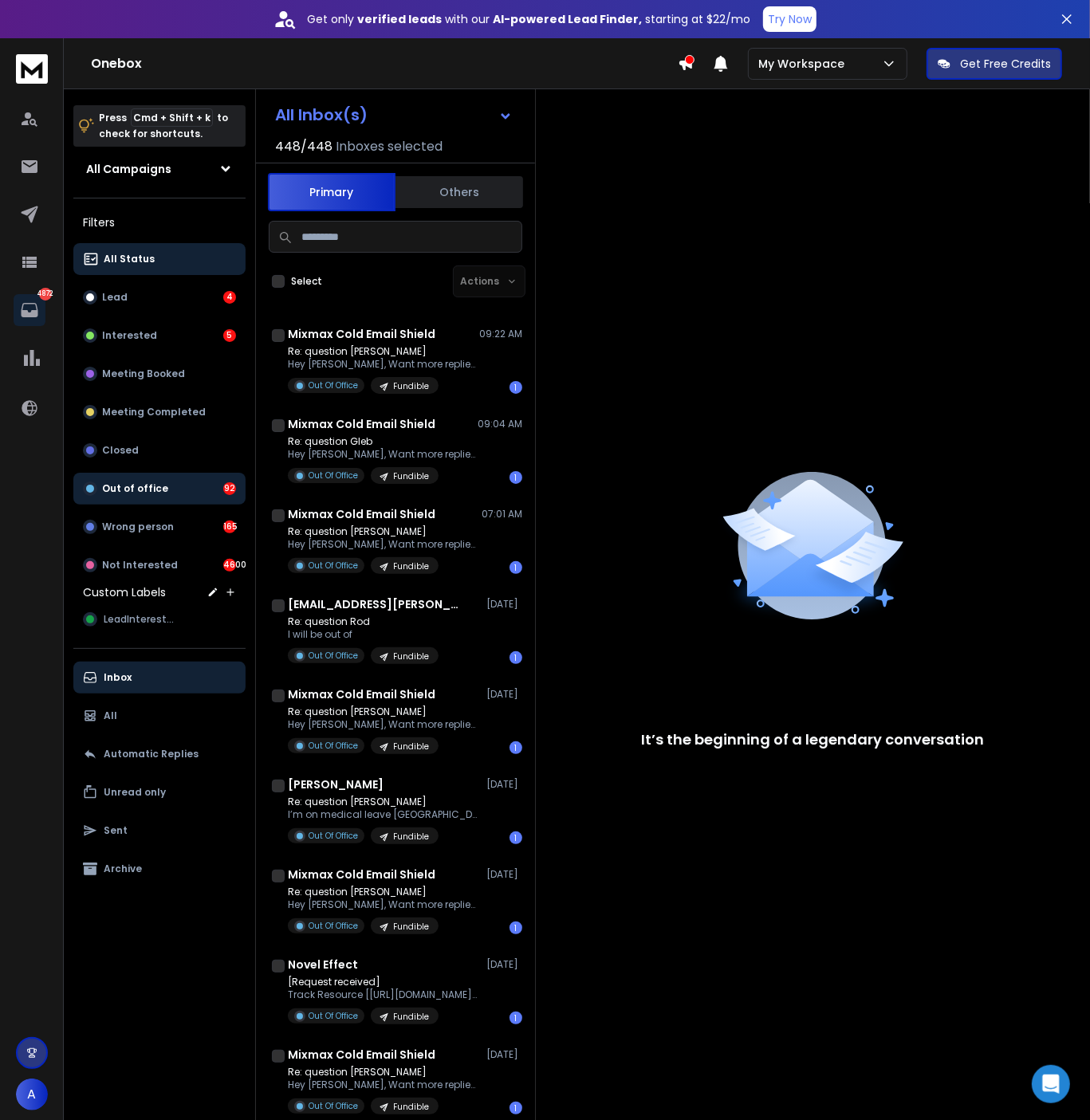
click at [127, 259] on p "All Status" at bounding box center [128, 259] width 51 height 13
